Goal: Communication & Community: Answer question/provide support

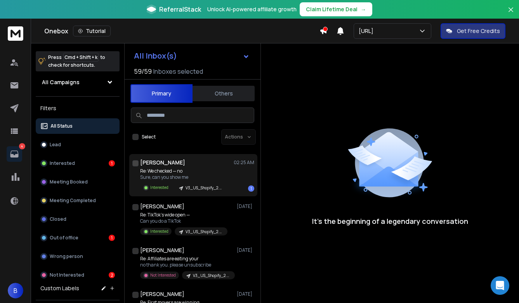
click at [177, 168] on p "Re: We checked — no" at bounding box center [183, 171] width 87 height 6
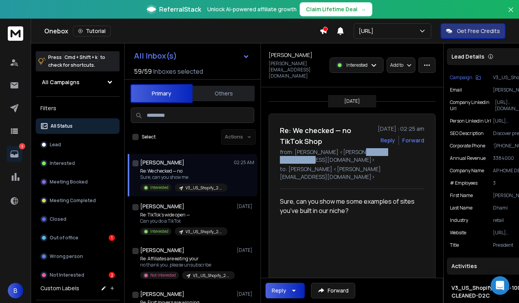
drag, startPoint x: 410, startPoint y: 139, endPoint x: 362, endPoint y: 139, distance: 47.8
click at [362, 148] on p "from: Amandeep Dhami <randy@superarearugs.com>" at bounding box center [352, 156] width 145 height 16
copy p "superarearugs.com"
click at [282, 289] on div "Reply" at bounding box center [279, 291] width 14 height 8
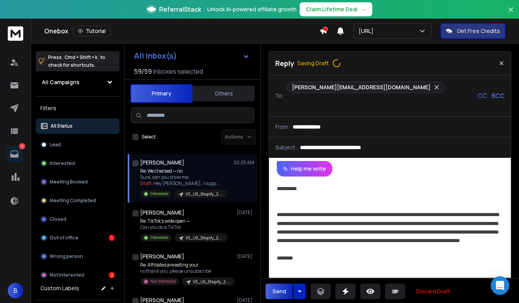
scroll to position [10, 0]
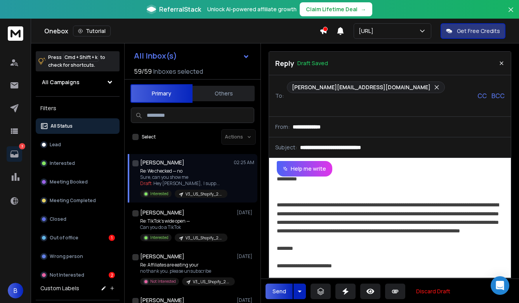
click at [350, 216] on div "**********" at bounding box center [389, 227] width 224 height 104
click at [310, 224] on div "**********" at bounding box center [389, 227] width 224 height 104
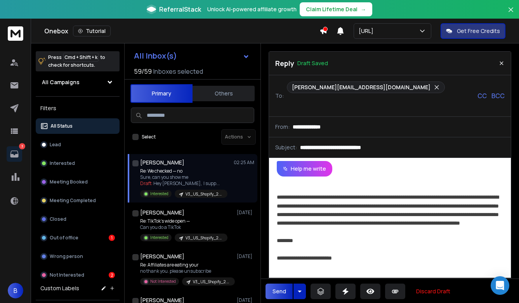
click at [277, 289] on button "Send" at bounding box center [279, 292] width 27 height 16
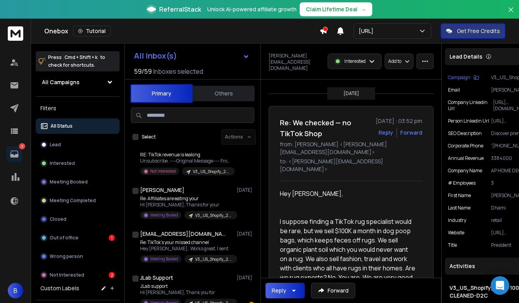
scroll to position [1553, 0]
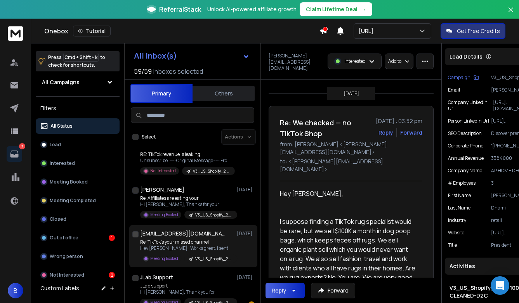
click at [154, 239] on p "Re: TikTok’s your missed channel" at bounding box center [186, 242] width 93 height 6
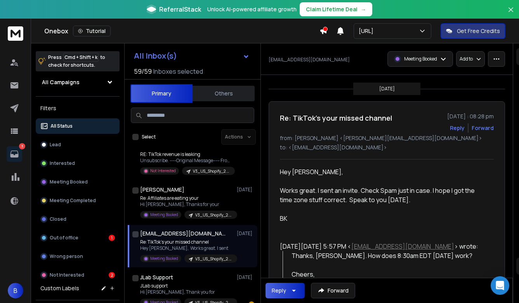
click at [279, 289] on div "Reply" at bounding box center [279, 291] width 14 height 8
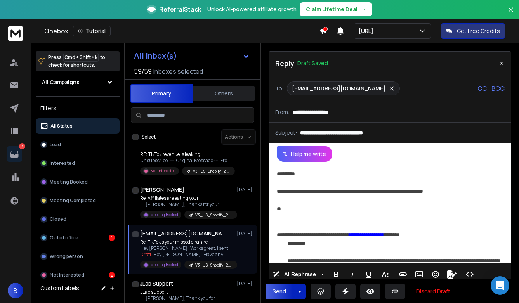
click at [277, 292] on button "Send" at bounding box center [279, 292] width 27 height 16
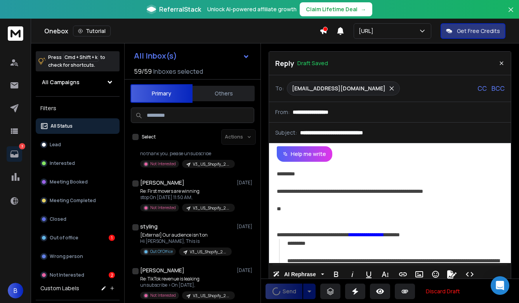
scroll to position [0, 0]
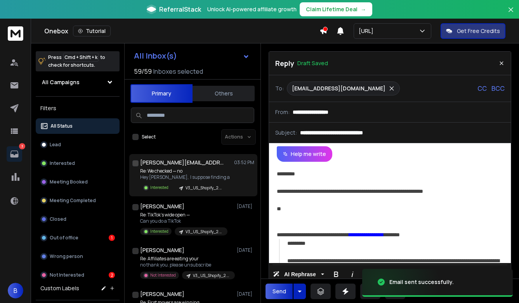
click at [203, 170] on p "Re: We checked — no" at bounding box center [185, 171] width 90 height 6
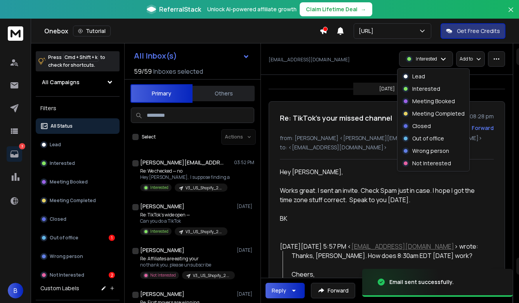
click at [443, 60] on icon at bounding box center [443, 59] width 6 height 6
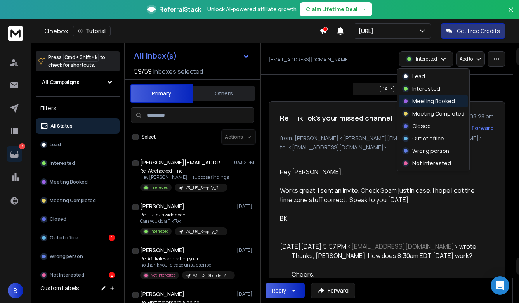
click at [438, 101] on p "Meeting Booked" at bounding box center [434, 102] width 43 height 8
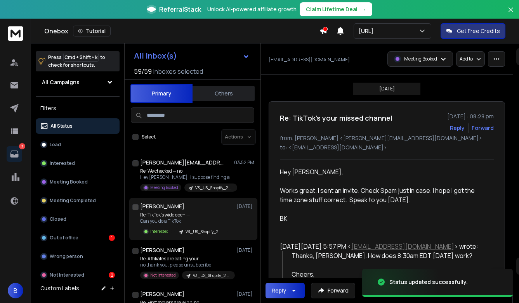
click at [211, 211] on div "Jeremy Deluca 10 Oct Re: TikTok’s wide open — Can you do a TikTok Interested V3…" at bounding box center [197, 219] width 114 height 33
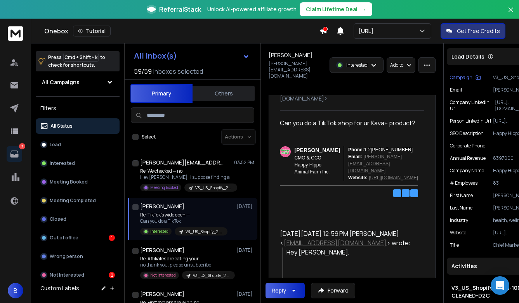
scroll to position [42, 0]
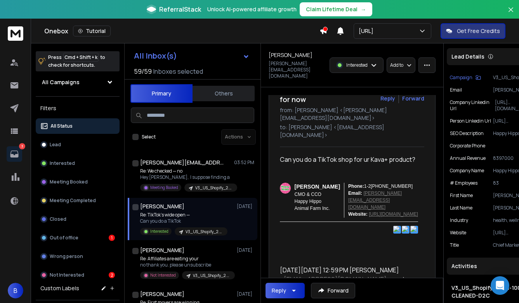
click at [283, 286] on button "Reply" at bounding box center [285, 291] width 39 height 16
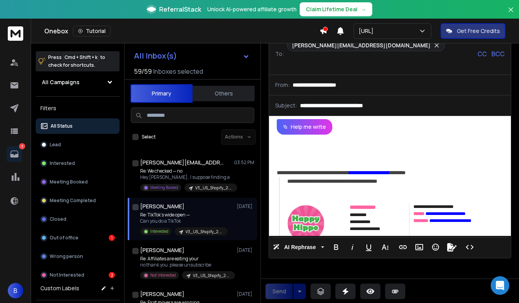
scroll to position [0, 0]
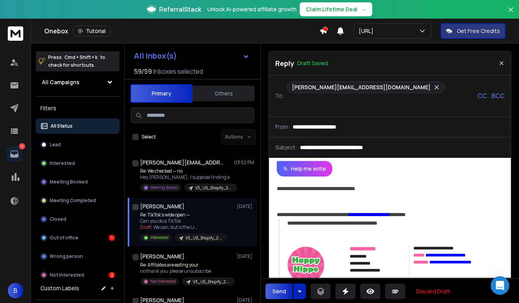
click at [279, 185] on div "**********" at bounding box center [389, 189] width 224 height 9
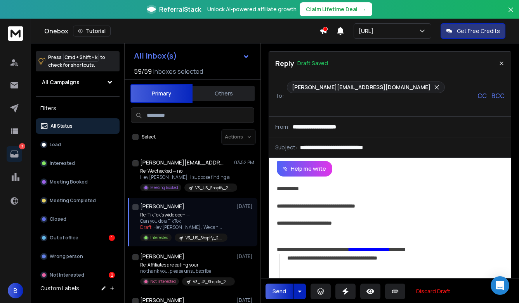
click at [281, 288] on button "Send" at bounding box center [279, 292] width 27 height 16
click at [280, 293] on button "Send" at bounding box center [279, 292] width 27 height 16
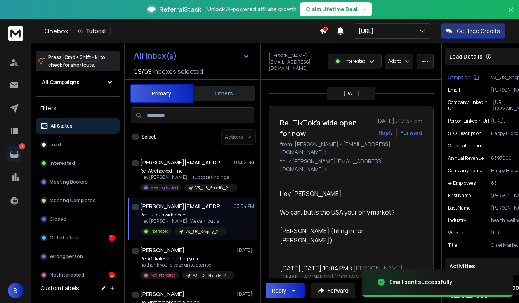
click at [205, 214] on p "Re: TikTok’s wide open —" at bounding box center [183, 215] width 87 height 6
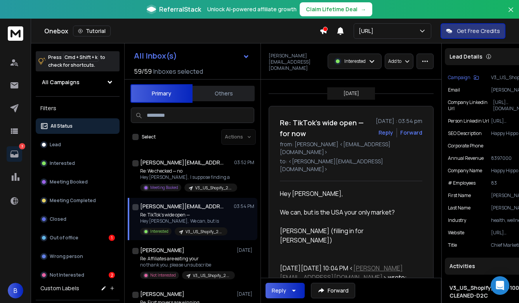
click at [375, 60] on icon at bounding box center [372, 61] width 6 height 6
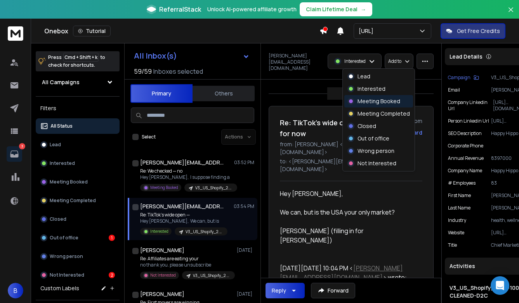
click at [378, 101] on p "Meeting Booked" at bounding box center [379, 102] width 43 height 8
